Goal: Communication & Community: Answer question/provide support

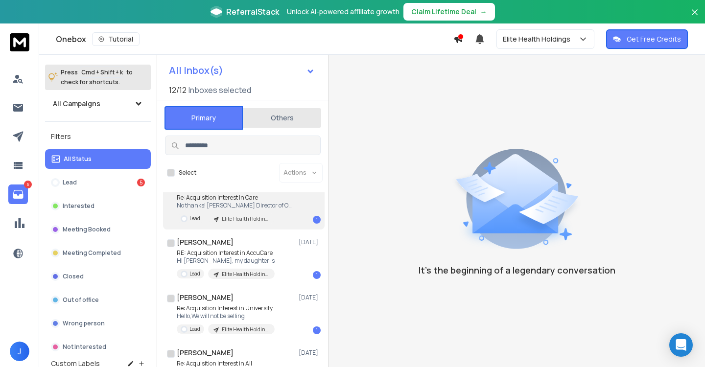
scroll to position [20, 0]
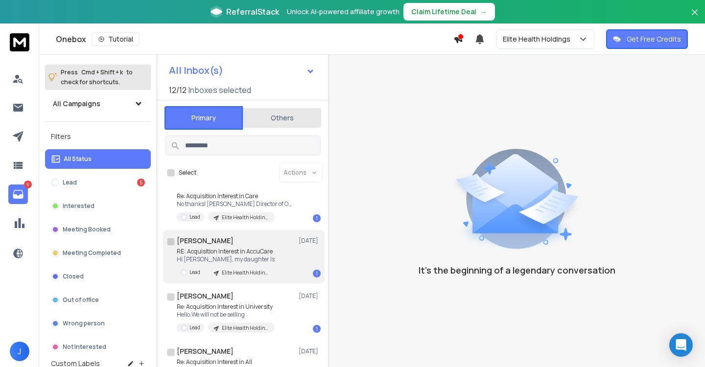
click at [265, 248] on p "RE: Acquisition Interest in AccuCare" at bounding box center [226, 252] width 98 height 8
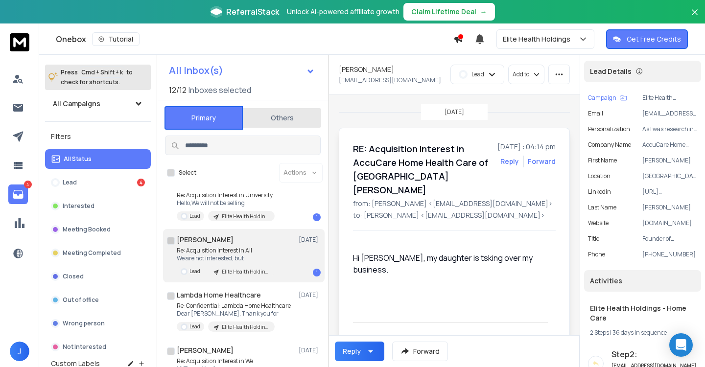
scroll to position [136, 0]
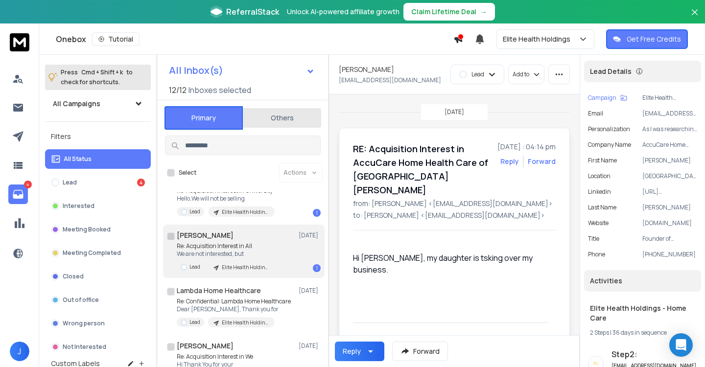
click at [254, 250] on p "Re: Acquisition Interest in All" at bounding box center [226, 246] width 98 height 8
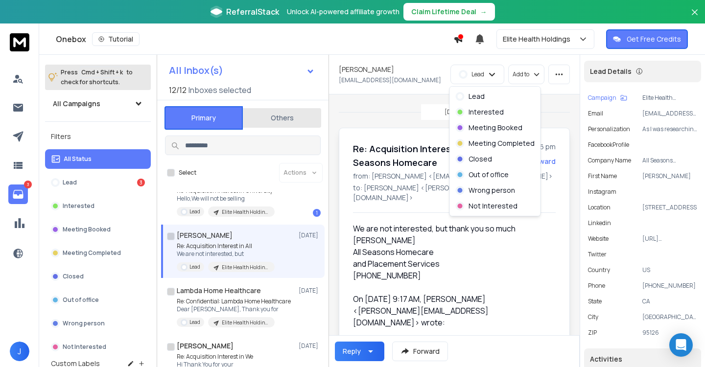
click at [484, 79] on div "Lead" at bounding box center [477, 74] width 53 height 19
click at [491, 208] on p "Not Interested" at bounding box center [492, 206] width 49 height 10
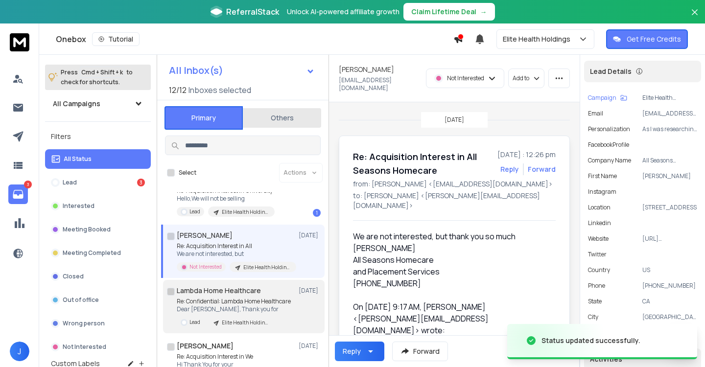
click at [275, 302] on p "Re: Confidential: Lambda Home Healthcare" at bounding box center [234, 302] width 114 height 8
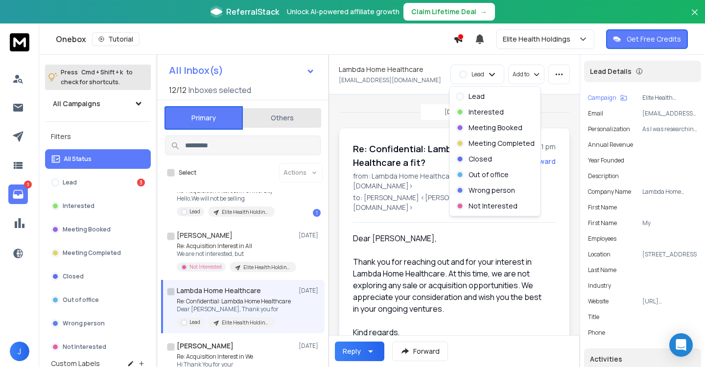
click at [479, 76] on p "Lead" at bounding box center [477, 74] width 13 height 8
click at [476, 204] on p "Not Interested" at bounding box center [492, 206] width 49 height 10
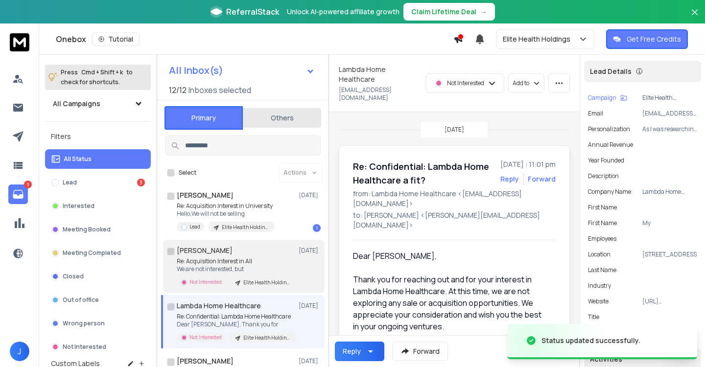
scroll to position [103, 0]
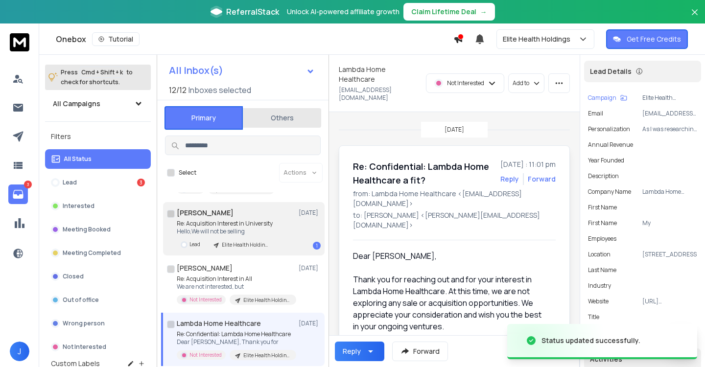
click at [289, 227] on div "Re: Acquisition Interest in University Hello,We will not be selling Lead Elite …" at bounding box center [249, 235] width 144 height 30
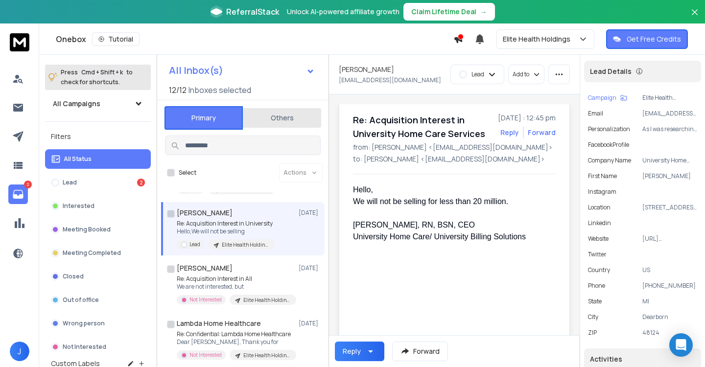
scroll to position [29, 0]
click at [512, 134] on button "Reply" at bounding box center [509, 132] width 19 height 10
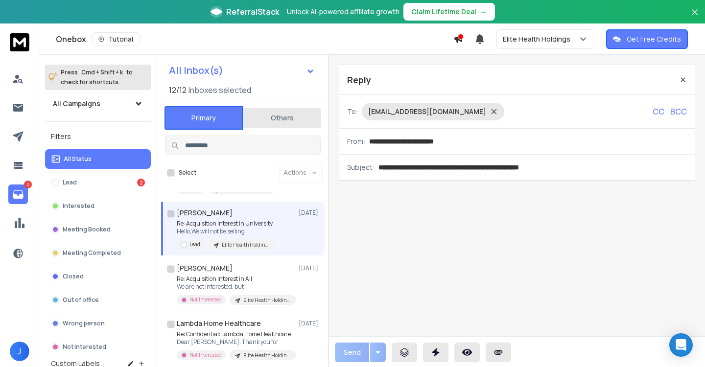
scroll to position [0, 0]
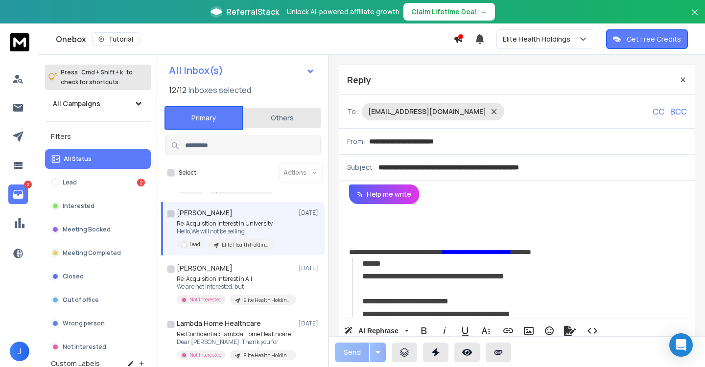
click at [399, 197] on button "Help me write" at bounding box center [384, 195] width 70 height 20
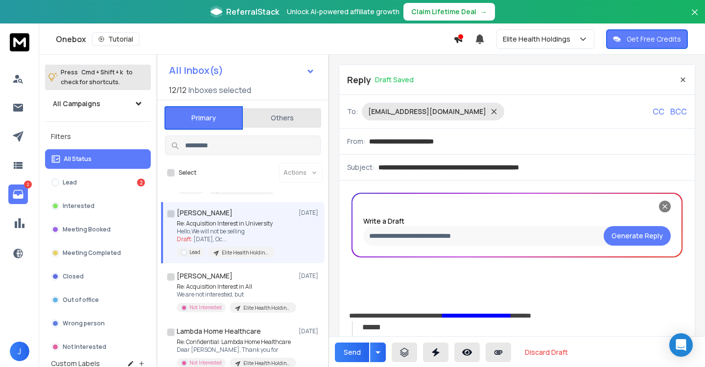
click at [394, 235] on input "text" at bounding box center [516, 236] width 307 height 20
type input "*"
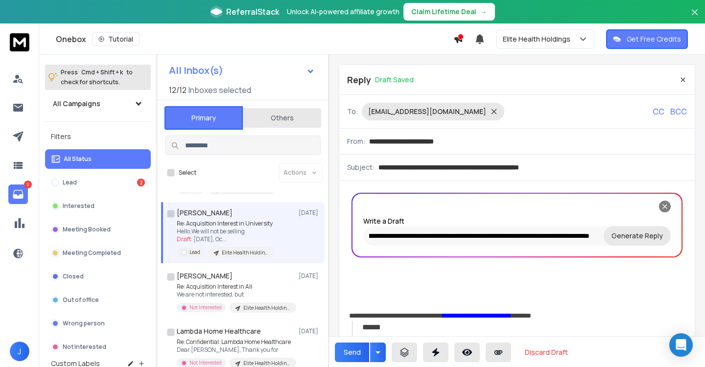
type input "**********"
click at [628, 240] on button "Generate Reply" at bounding box center [636, 236] width 67 height 20
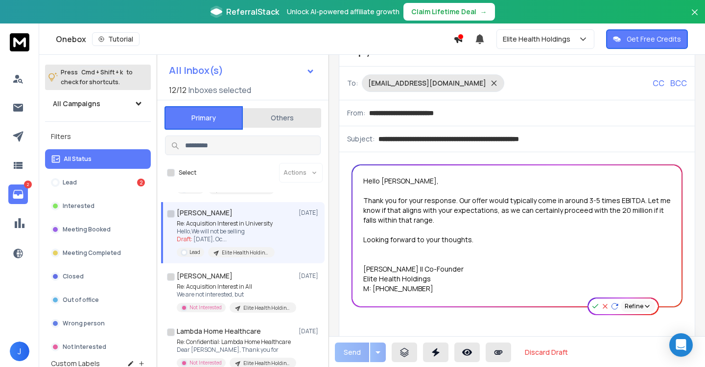
scroll to position [46, 0]
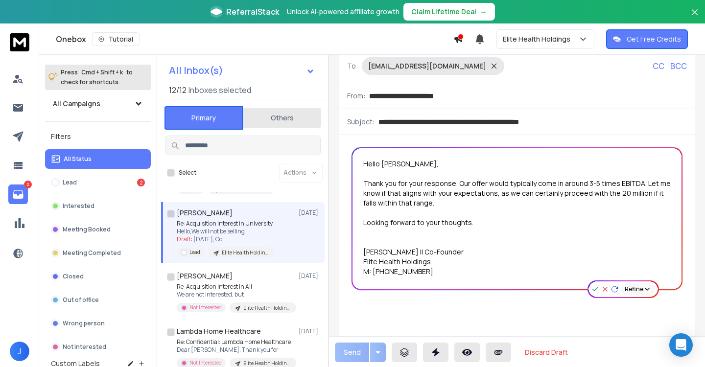
click at [593, 289] on polyline at bounding box center [595, 288] width 5 height 3
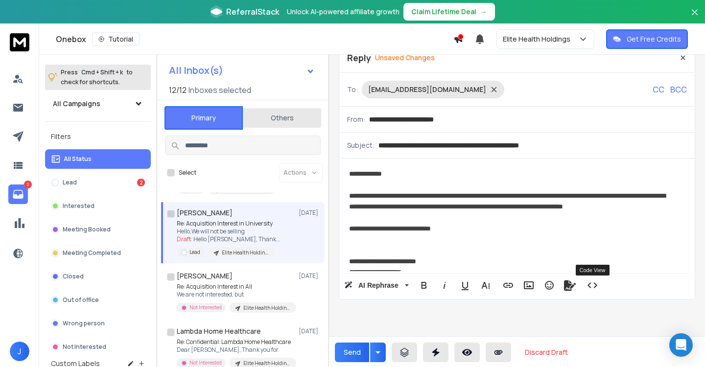
scroll to position [22, 0]
click at [352, 348] on button "Send" at bounding box center [352, 353] width 34 height 20
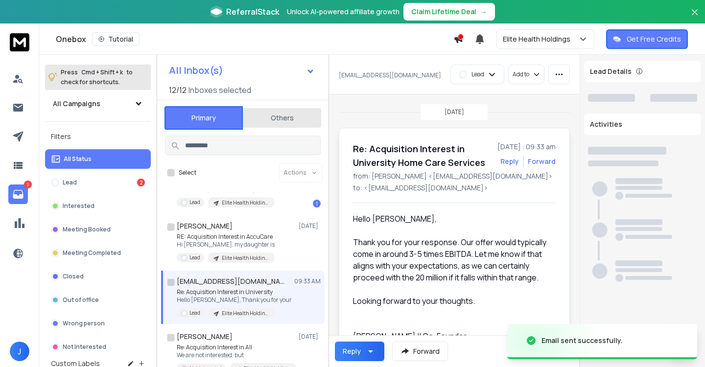
scroll to position [0, 0]
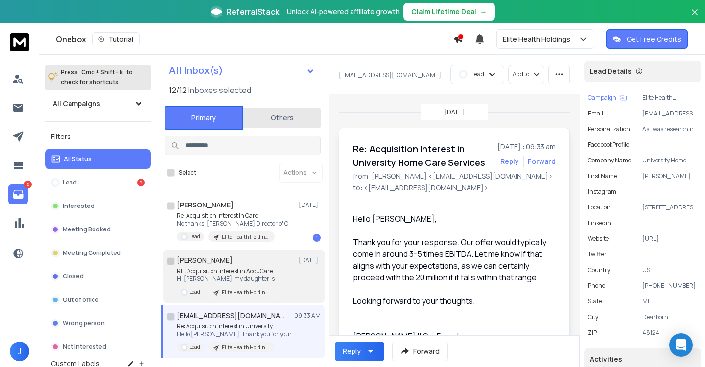
click at [251, 274] on p "RE: Acquisition Interest in AccuCare" at bounding box center [226, 271] width 98 height 8
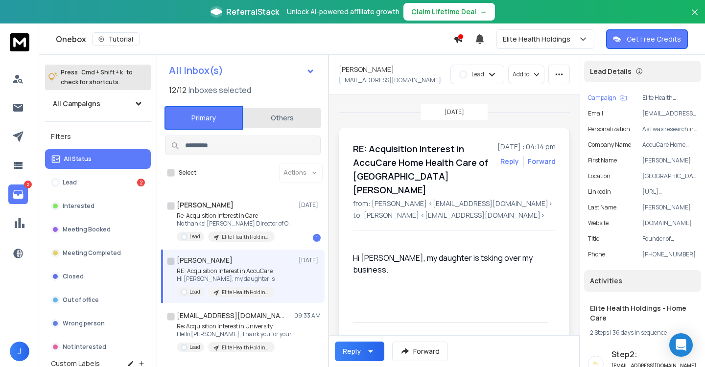
click at [356, 350] on div "Reply" at bounding box center [352, 352] width 18 height 10
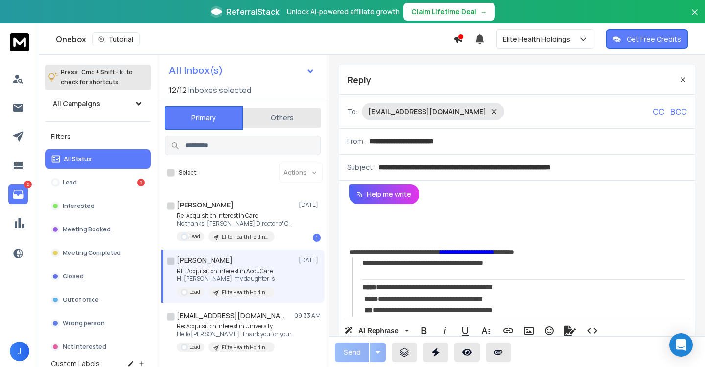
click at [384, 193] on button "Help me write" at bounding box center [384, 195] width 70 height 20
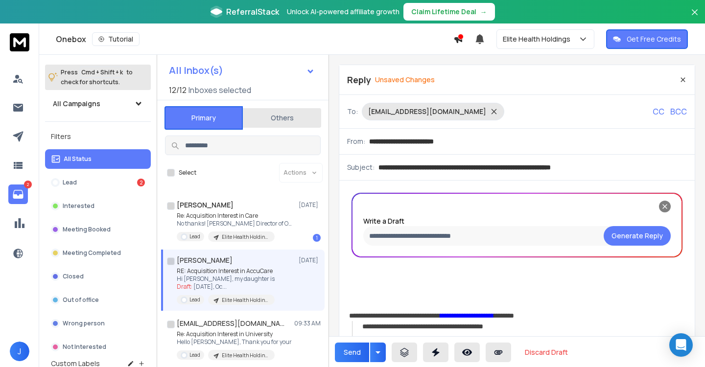
click at [397, 238] on input "text" at bounding box center [516, 236] width 307 height 20
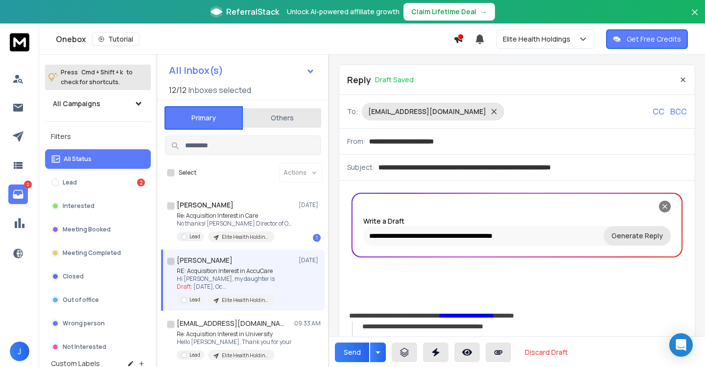
type input "**********"
click at [627, 237] on button "Generate Reply" at bounding box center [636, 236] width 67 height 20
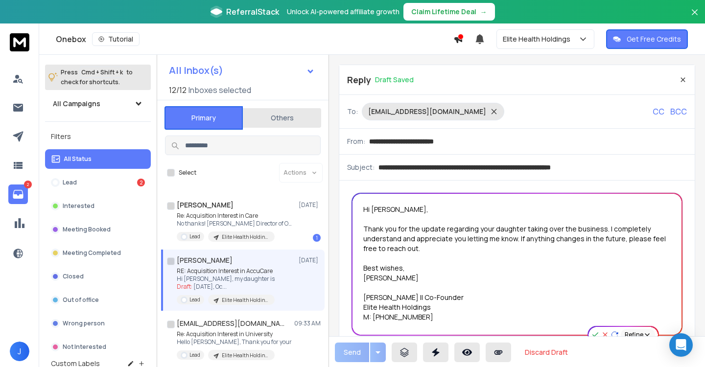
click at [592, 332] on icon at bounding box center [595, 335] width 8 height 8
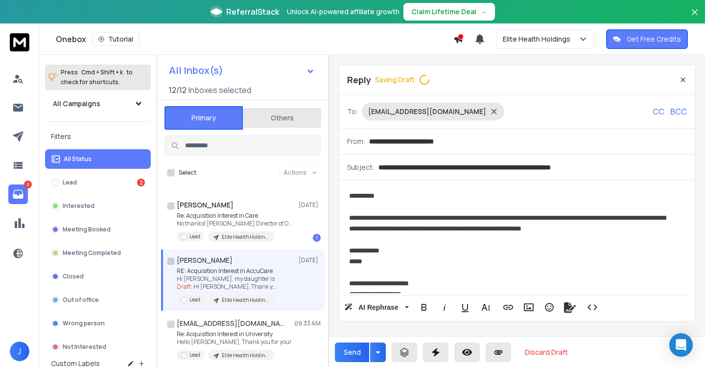
scroll to position [22, 0]
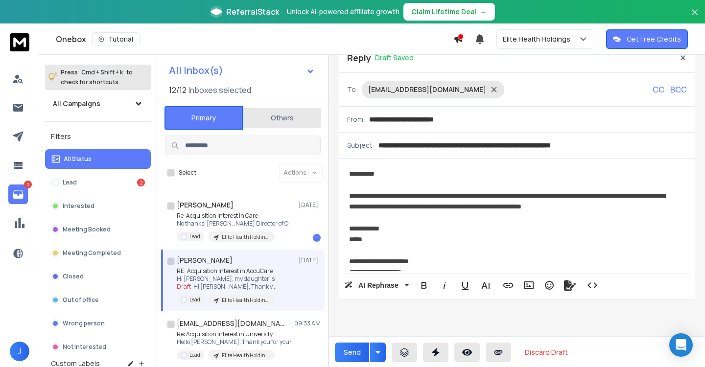
click at [352, 357] on button "Send" at bounding box center [352, 353] width 34 height 20
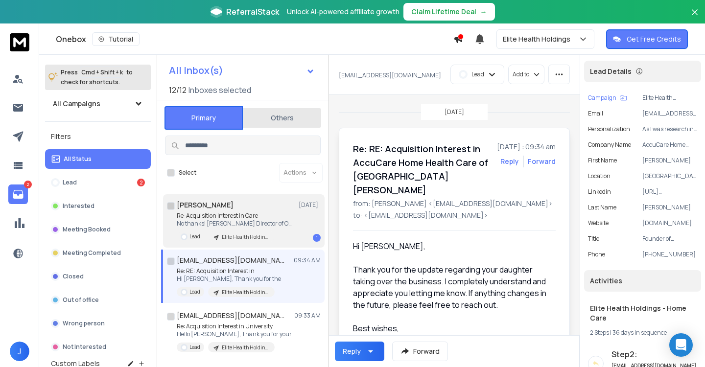
click at [276, 220] on p "No thanks! [PERSON_NAME] Director of Operations/CEO 1772" at bounding box center [235, 224] width 117 height 8
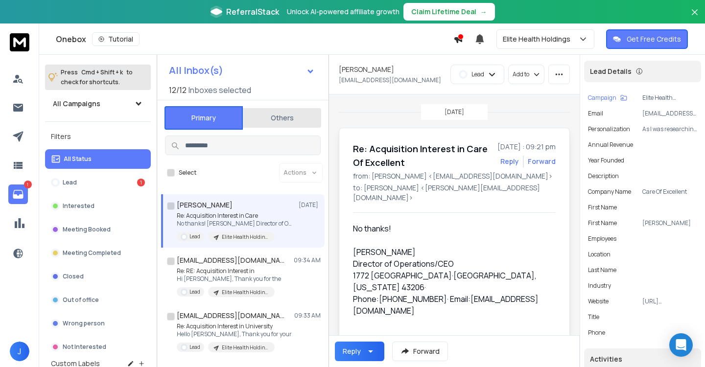
click at [509, 164] on button "Reply" at bounding box center [509, 162] width 19 height 10
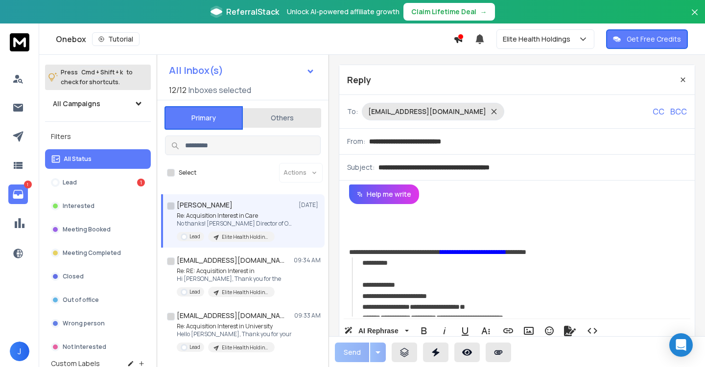
click at [385, 193] on button "Help me write" at bounding box center [384, 195] width 70 height 20
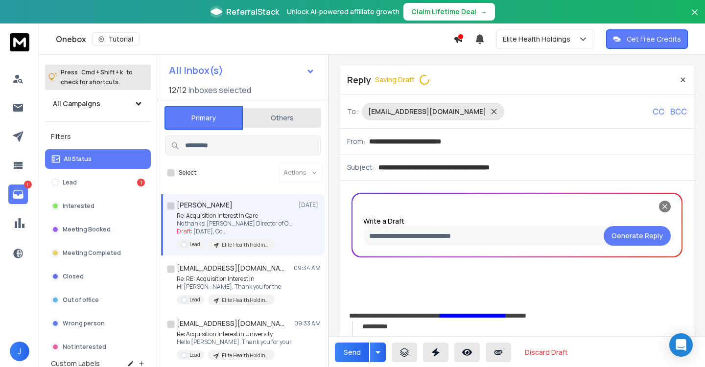
click at [425, 236] on input "text" at bounding box center [516, 236] width 307 height 20
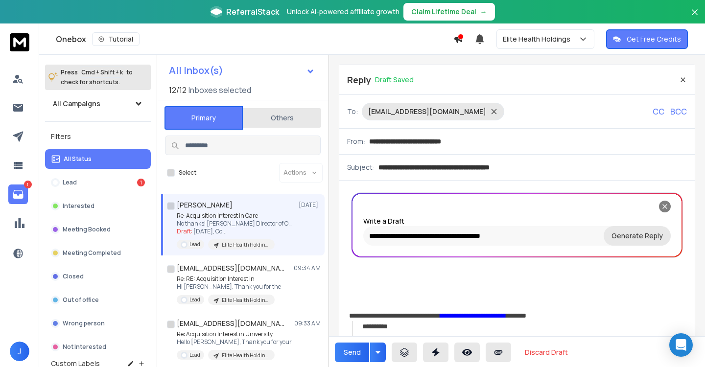
type input "**********"
click at [642, 241] on button "Generate Reply" at bounding box center [636, 236] width 67 height 20
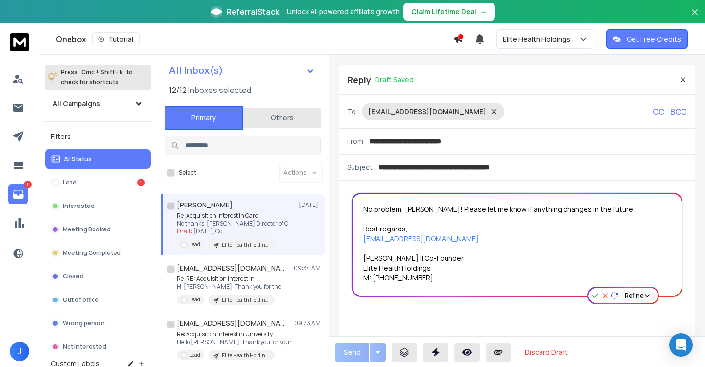
click at [604, 298] on icon at bounding box center [605, 296] width 8 height 8
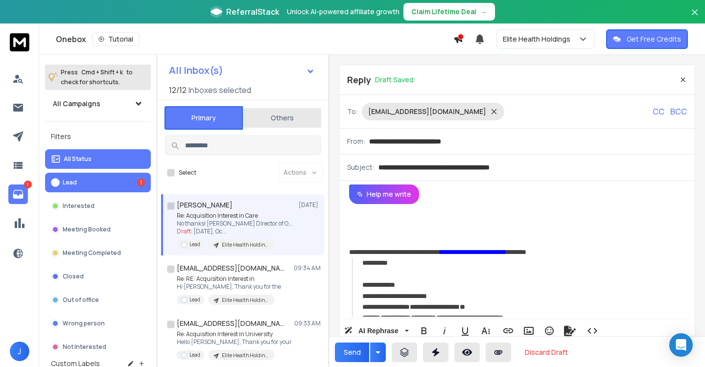
click at [105, 181] on button "Lead 1" at bounding box center [98, 183] width 106 height 20
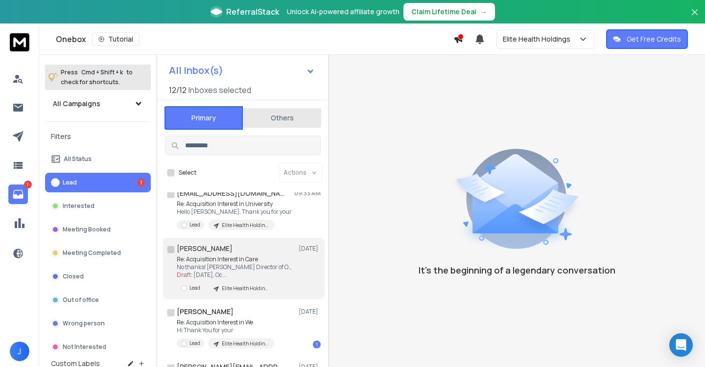
scroll to position [73, 0]
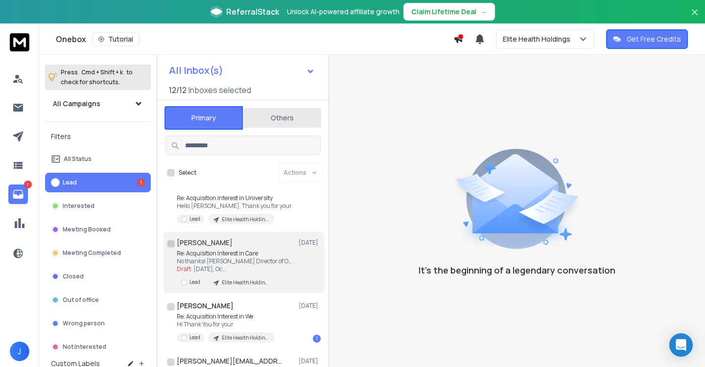
click at [260, 265] on p "Draft: On Tuesday, Oc ..." at bounding box center [235, 269] width 117 height 8
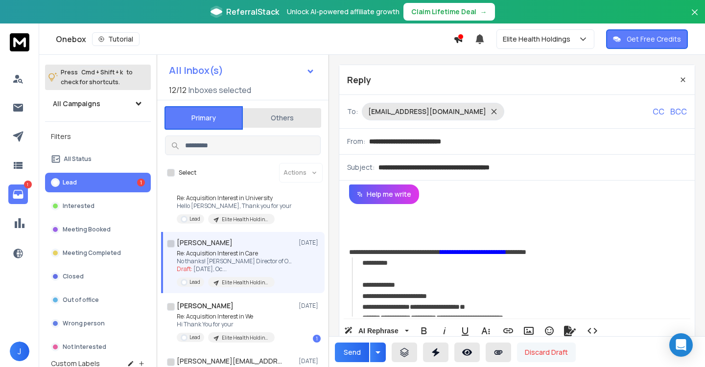
click at [530, 349] on button "Discard Draft" at bounding box center [546, 353] width 59 height 20
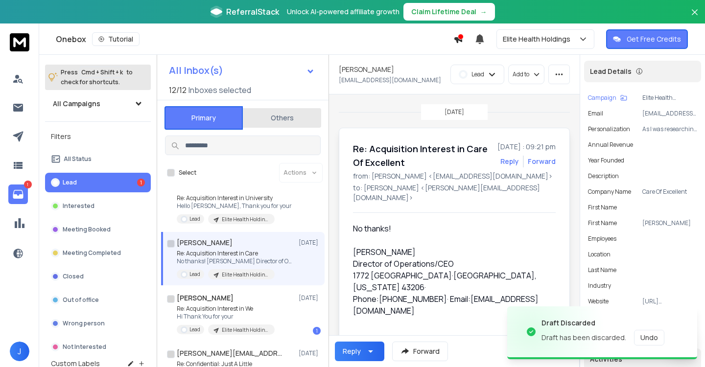
click at [480, 78] on div "Lead" at bounding box center [477, 74] width 53 height 19
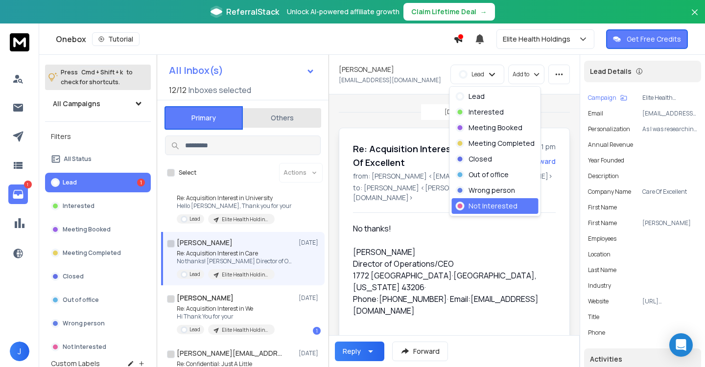
click at [476, 204] on p "Not Interested" at bounding box center [492, 206] width 49 height 10
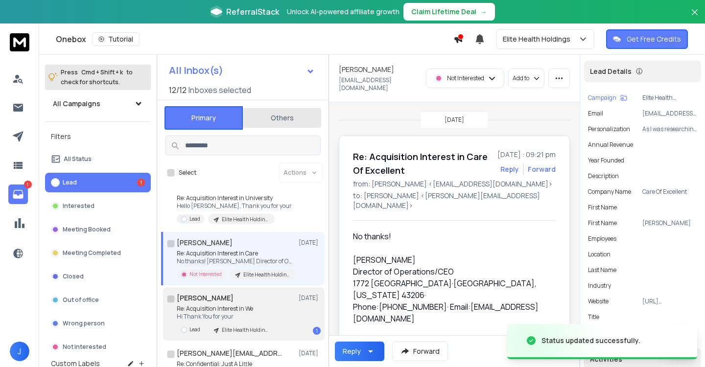
click at [259, 315] on p "Hi Thank You for your" at bounding box center [226, 317] width 98 height 8
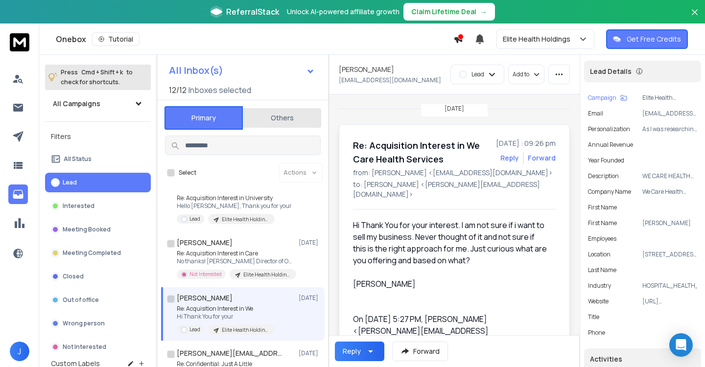
scroll to position [0, 0]
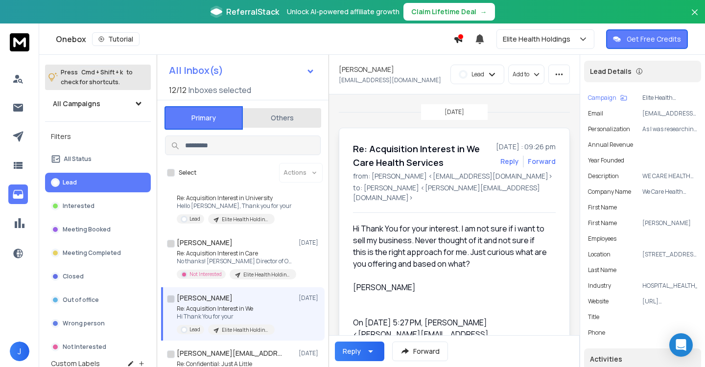
click at [515, 166] on button "Reply" at bounding box center [509, 162] width 19 height 10
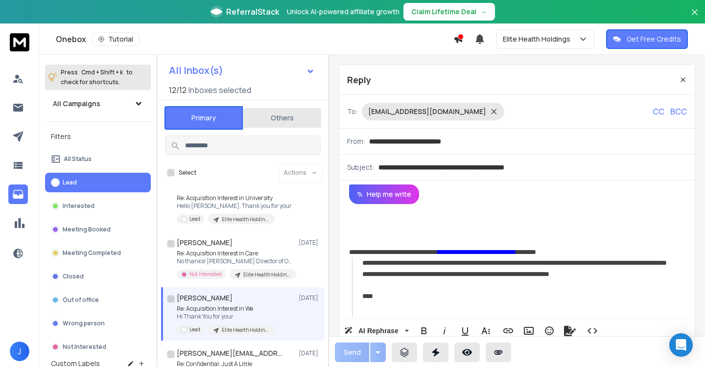
click at [401, 192] on button "Help me write" at bounding box center [384, 195] width 70 height 20
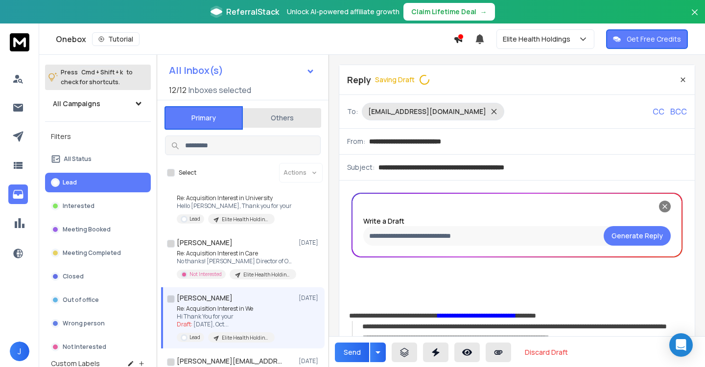
click at [399, 233] on input "text" at bounding box center [516, 236] width 307 height 20
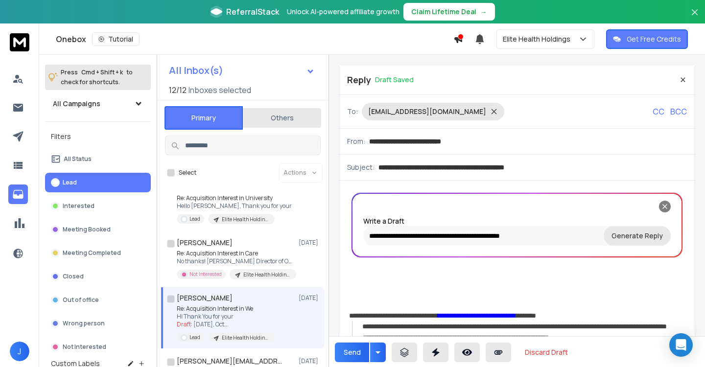
type input "**********"
click at [615, 234] on button "Generate Reply" at bounding box center [636, 236] width 67 height 20
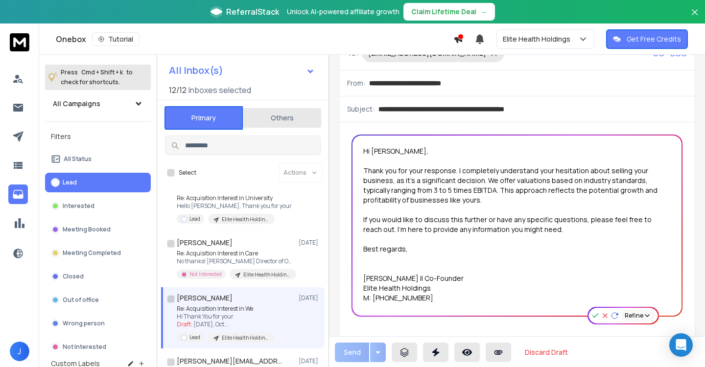
scroll to position [72, 0]
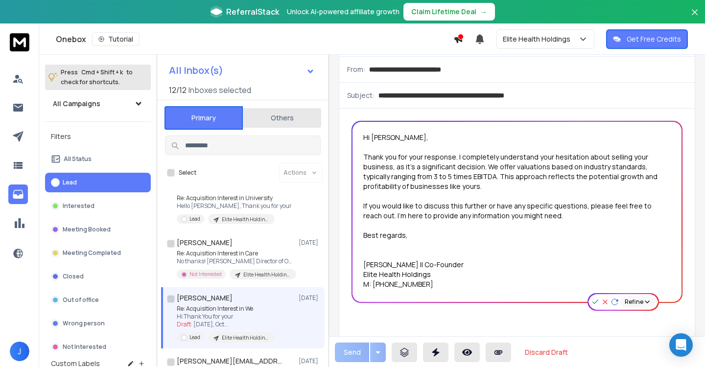
click at [593, 303] on icon at bounding box center [595, 302] width 8 height 8
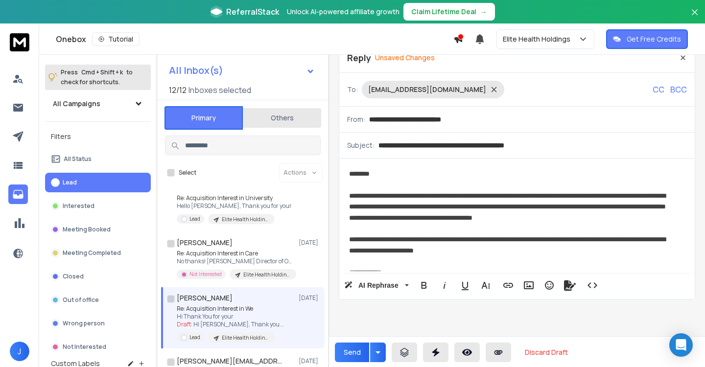
scroll to position [22, 0]
click at [353, 357] on button "Send" at bounding box center [352, 353] width 34 height 20
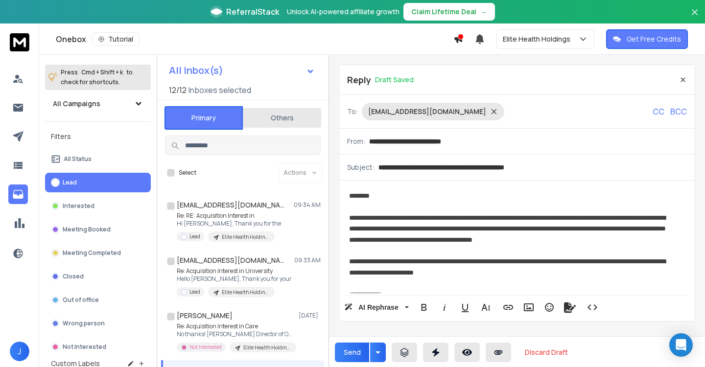
scroll to position [22, 0]
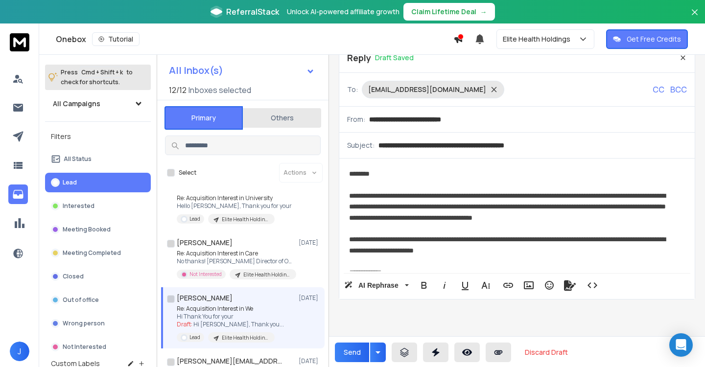
click at [78, 185] on button "Lead" at bounding box center [98, 183] width 106 height 20
click at [107, 210] on button "Interested" at bounding box center [98, 206] width 106 height 20
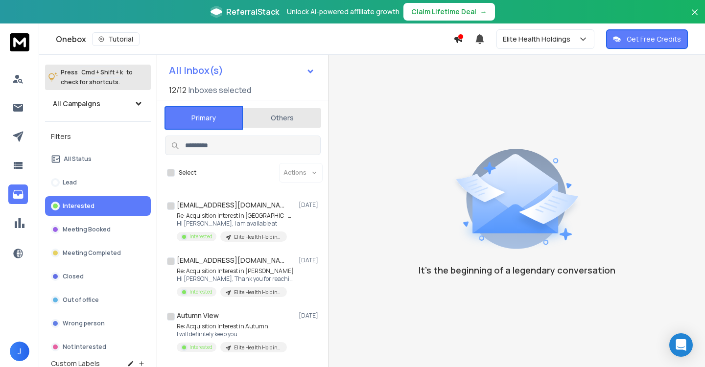
click at [105, 187] on button "Lead" at bounding box center [98, 183] width 106 height 20
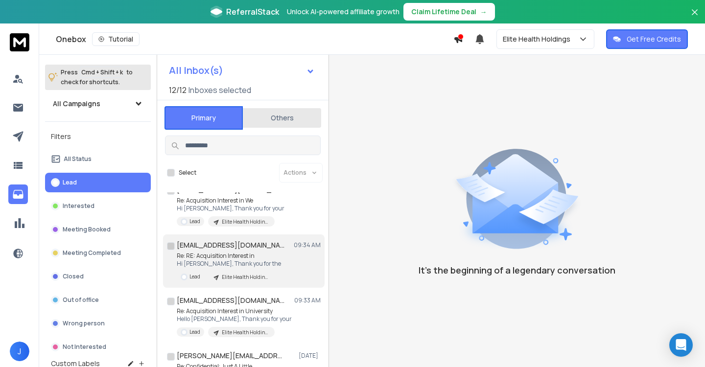
scroll to position [16, 0]
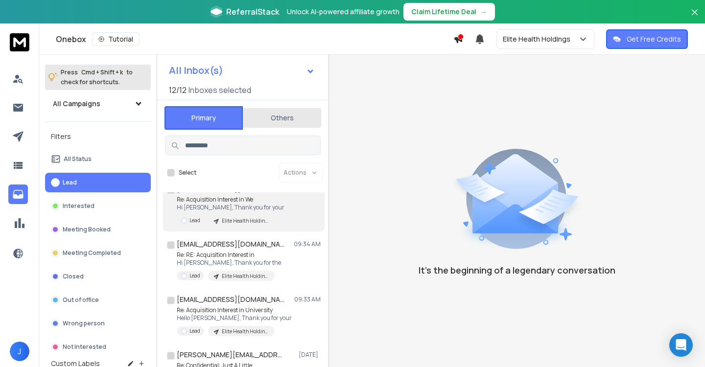
click at [261, 205] on p "Hi [PERSON_NAME], Thank you for your" at bounding box center [231, 208] width 108 height 8
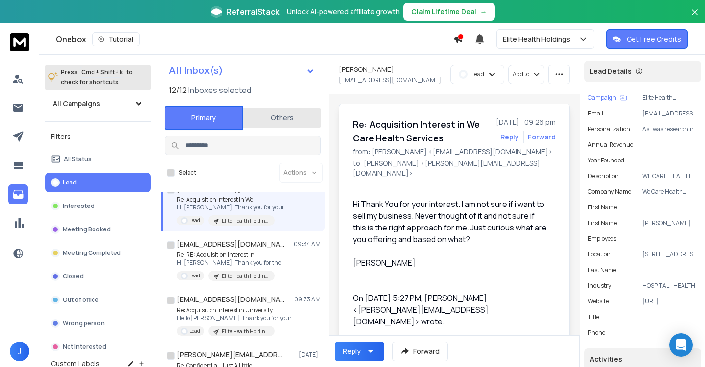
scroll to position [0, 0]
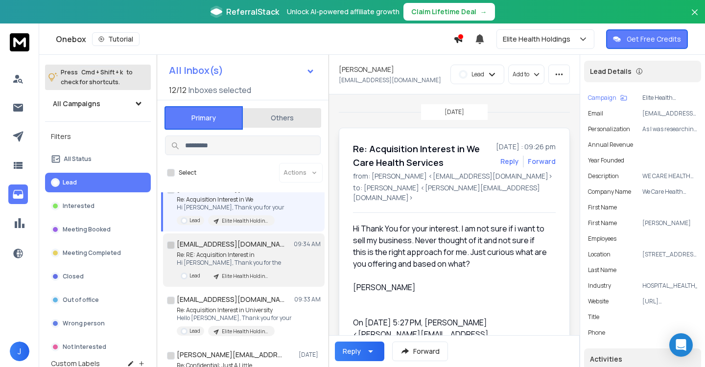
click at [267, 257] on p "Re: RE: Acquisition Interest in" at bounding box center [229, 255] width 104 height 8
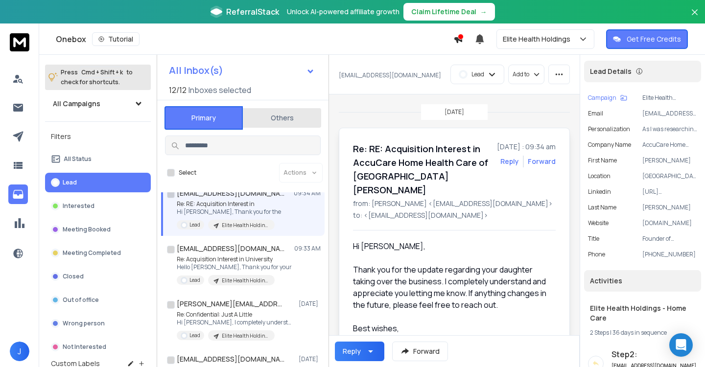
scroll to position [73, 0]
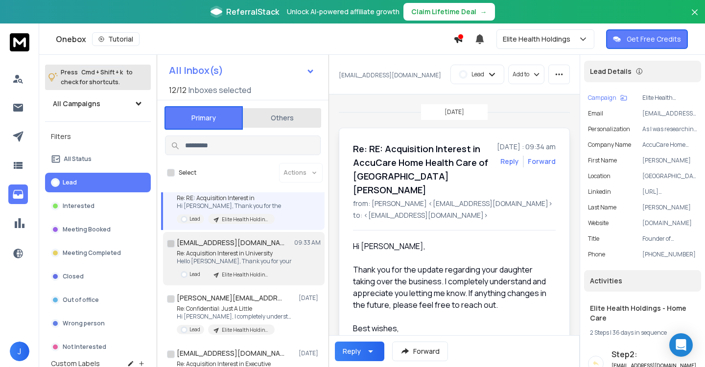
click at [252, 251] on p "Re: Acquisition Interest in University" at bounding box center [234, 254] width 115 height 8
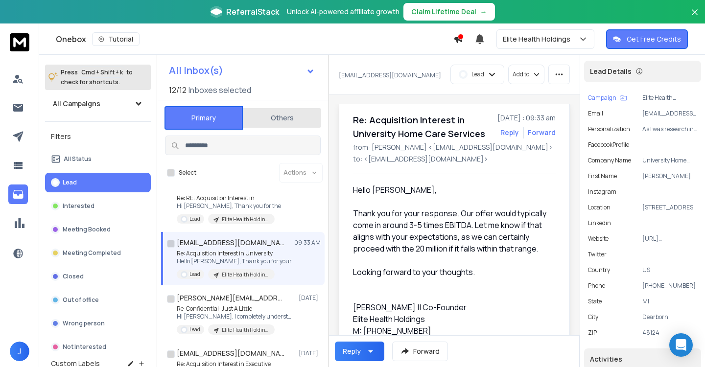
scroll to position [38, 0]
